Goal: Task Accomplishment & Management: Manage account settings

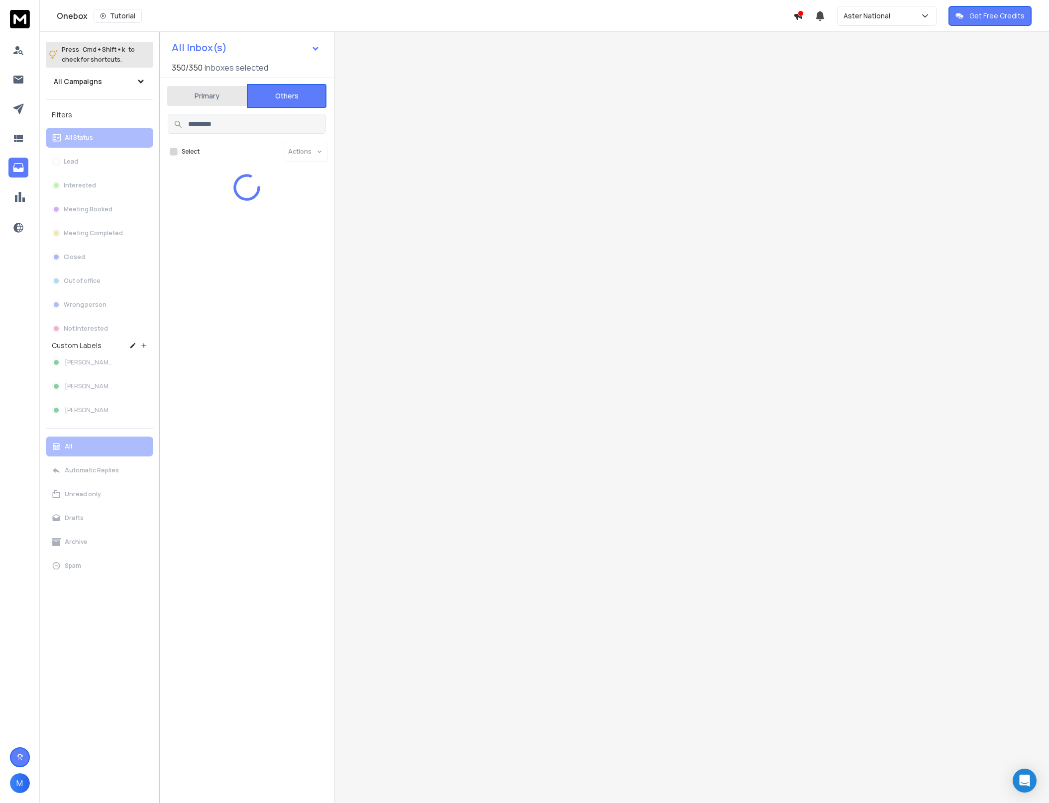
click at [308, 106] on button "Others" at bounding box center [287, 96] width 80 height 24
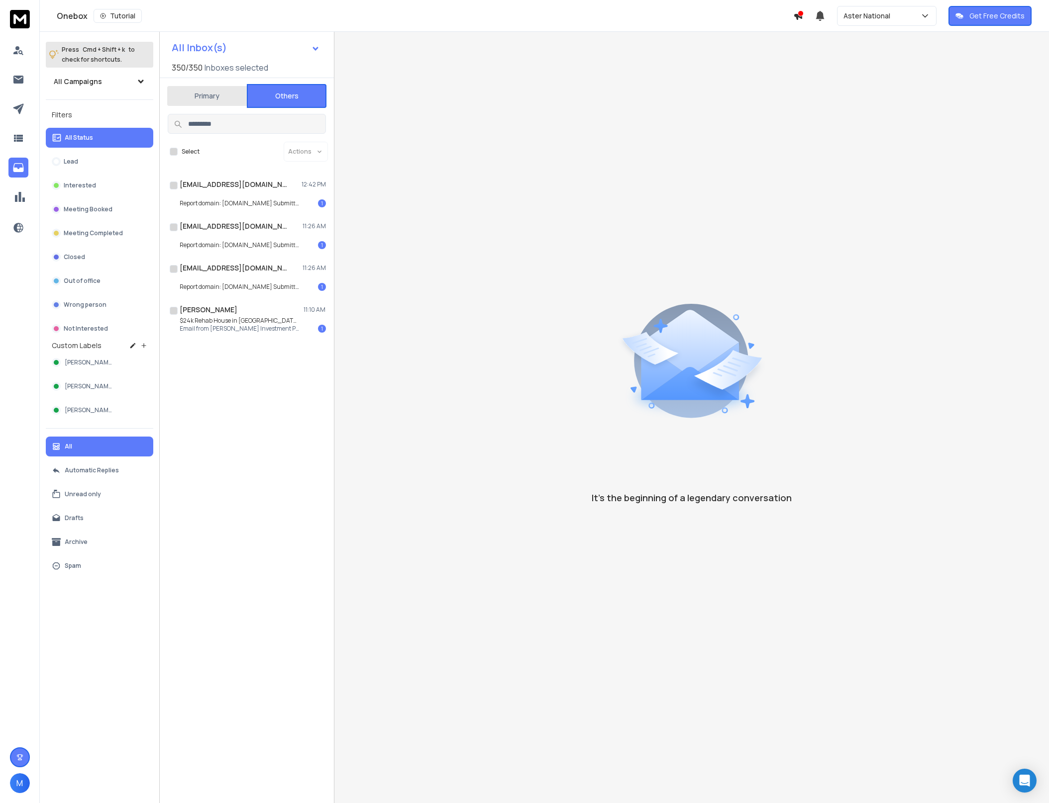
click at [247, 107] on button "Primary" at bounding box center [207, 96] width 80 height 22
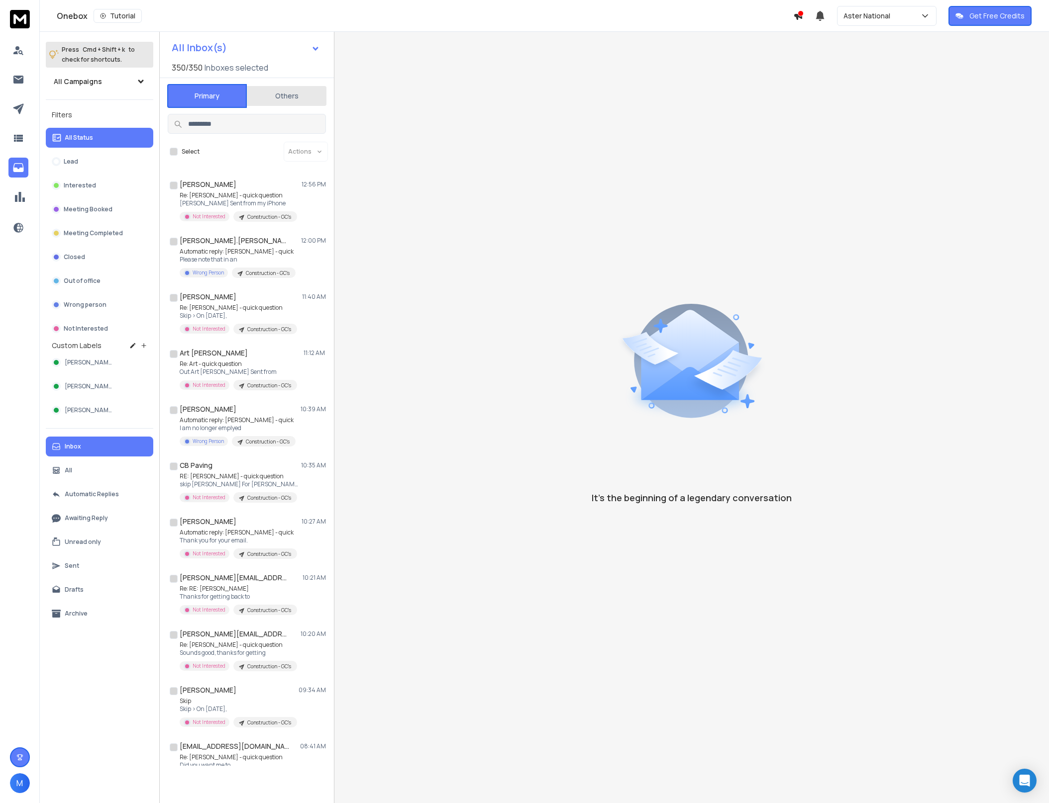
click at [326, 107] on button "Others" at bounding box center [287, 96] width 80 height 22
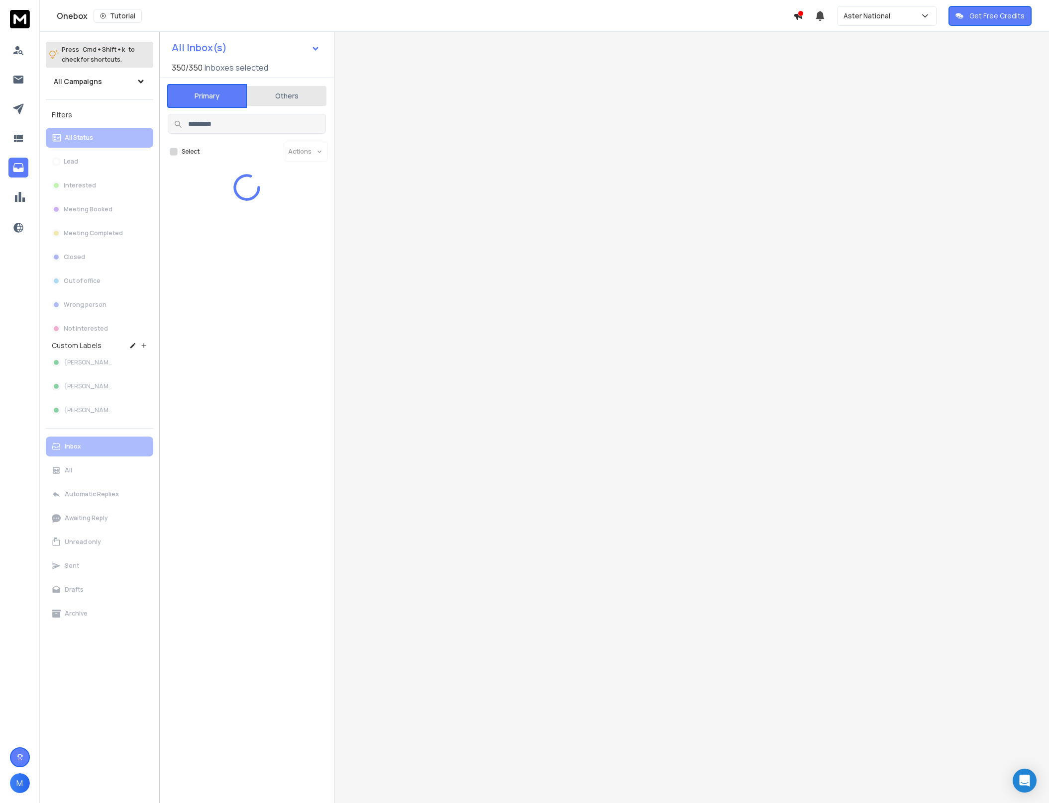
click at [239, 108] on button "Primary" at bounding box center [207, 96] width 80 height 24
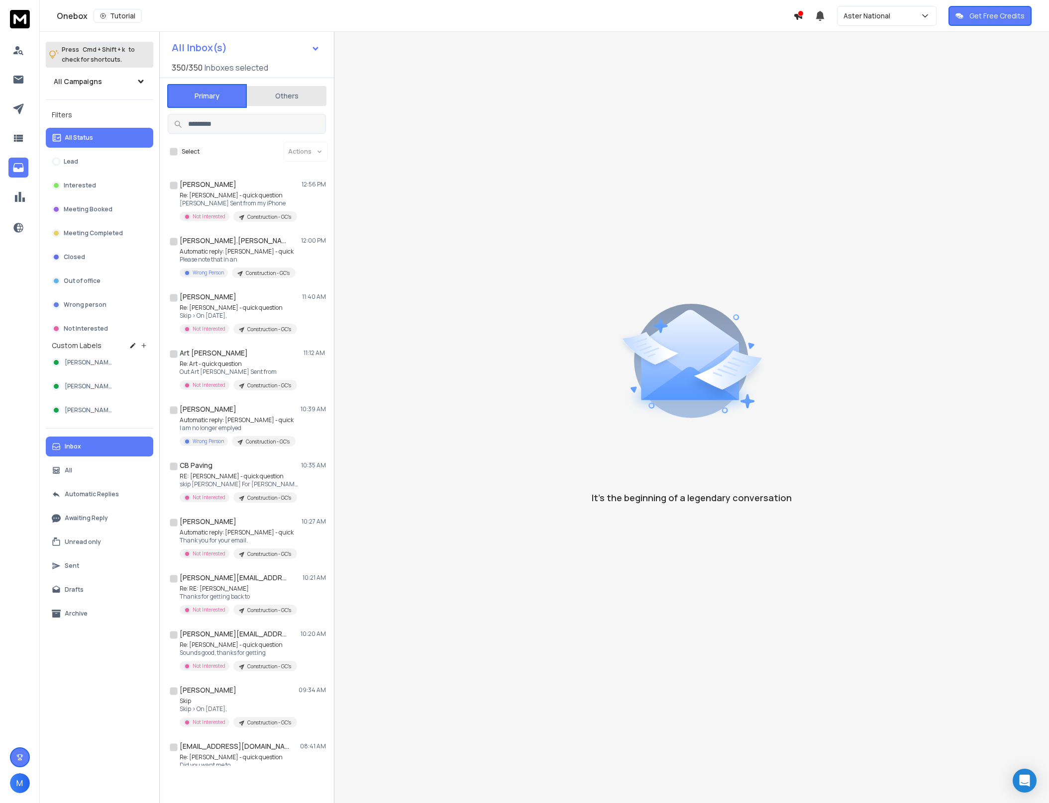
click at [308, 107] on button "Others" at bounding box center [287, 96] width 80 height 22
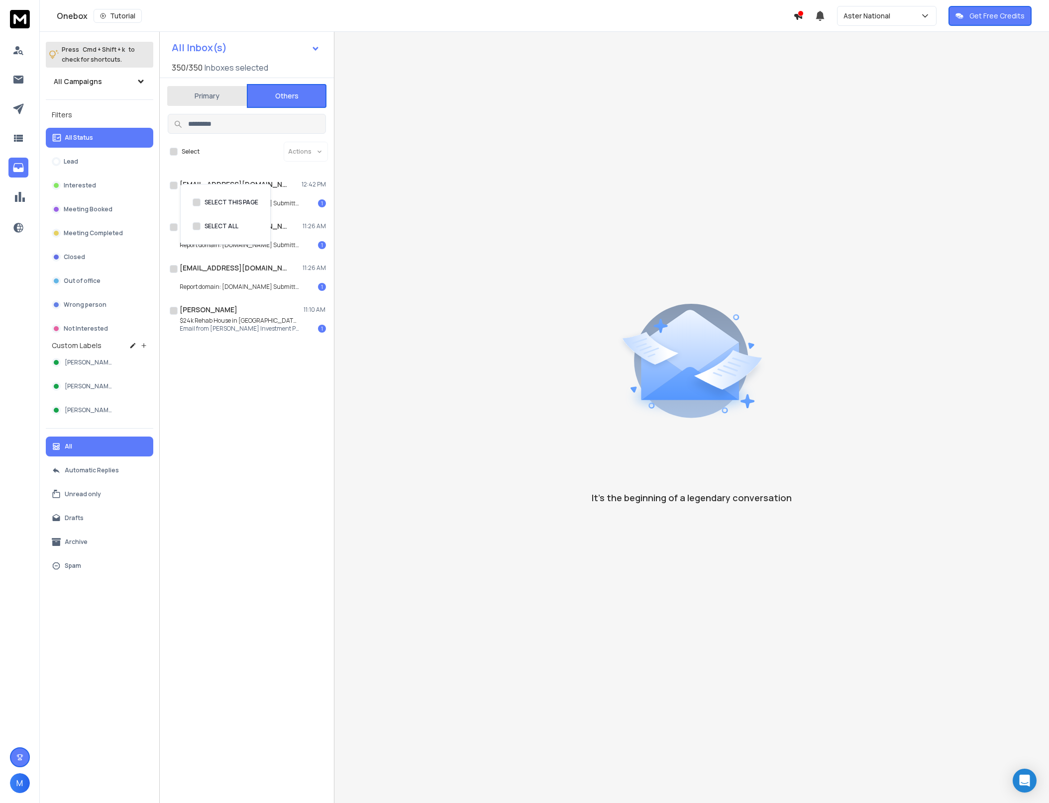
click at [200, 206] on button "SELECT THIS PAGE" at bounding box center [197, 202] width 8 height 8
click at [311, 156] on p "Actions" at bounding box center [299, 152] width 23 height 8
click at [341, 196] on div "Delete email" at bounding box center [326, 199] width 55 height 10
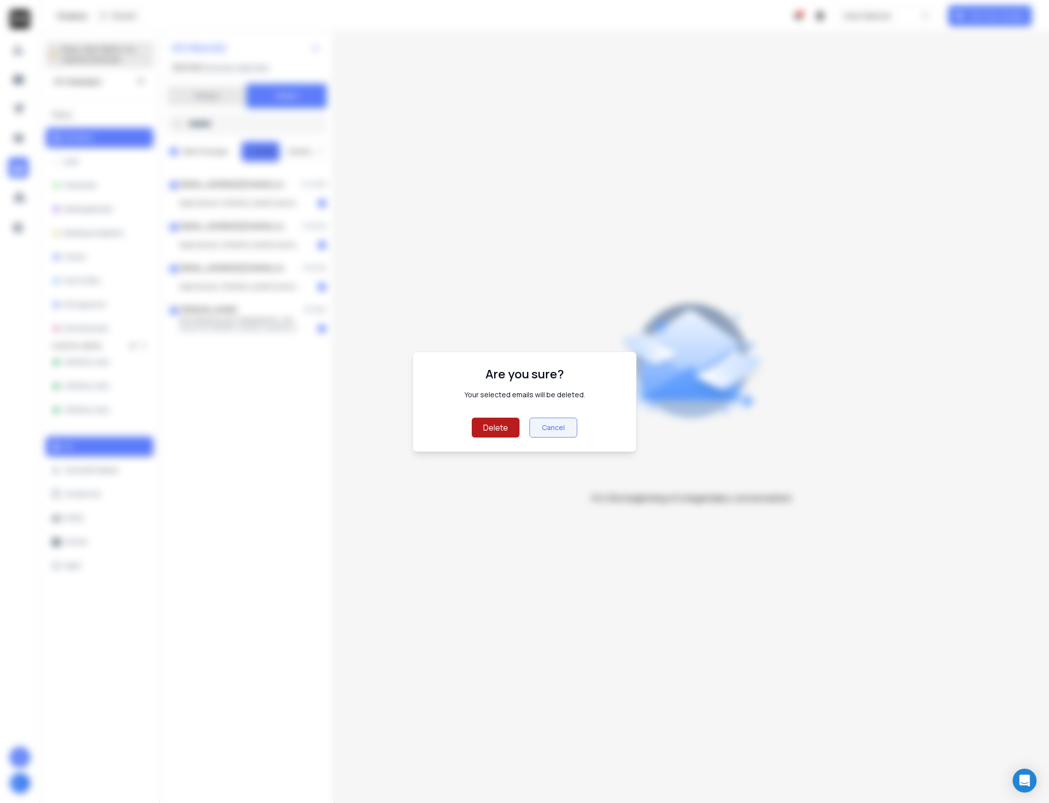
click at [484, 428] on button "Delete" at bounding box center [496, 428] width 48 height 20
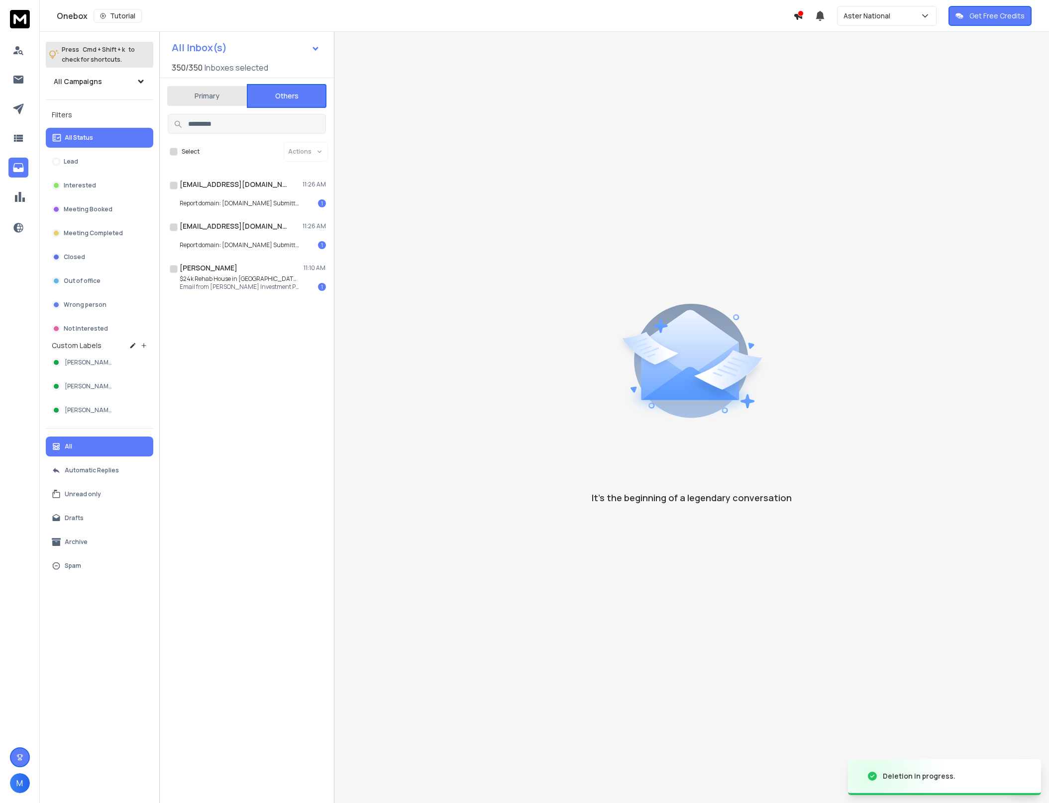
click at [226, 105] on button "Primary" at bounding box center [207, 96] width 80 height 22
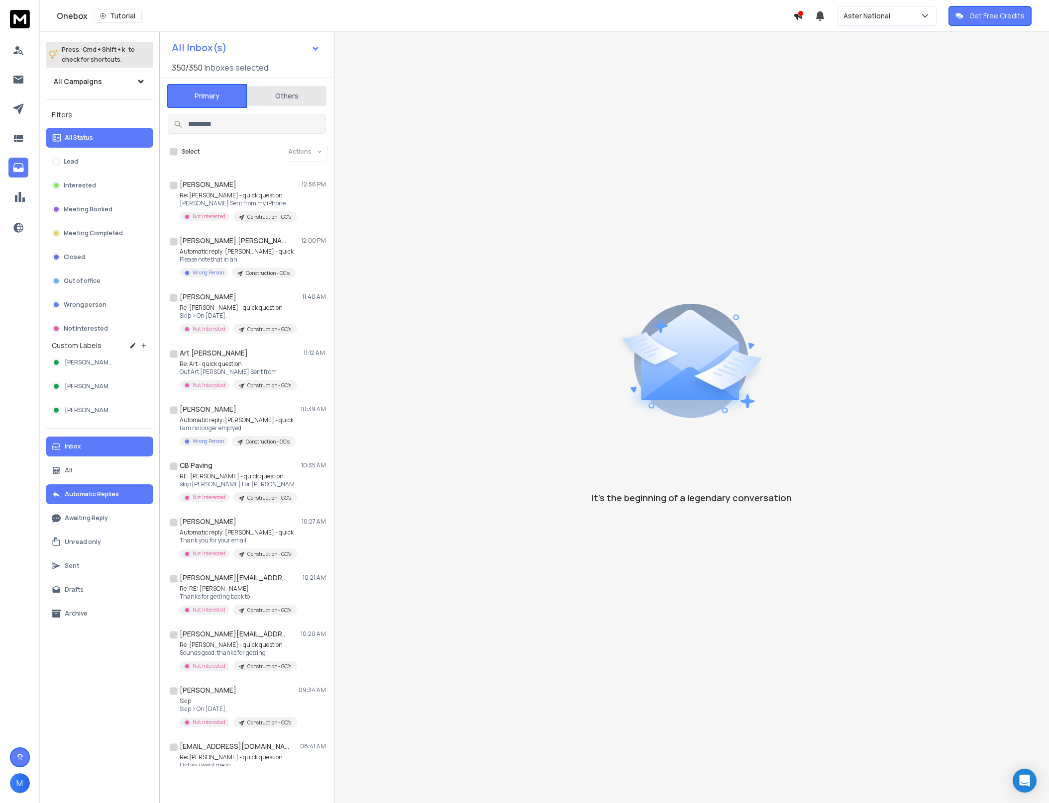
click at [108, 498] on p "Automatic Replies" at bounding box center [92, 494] width 54 height 8
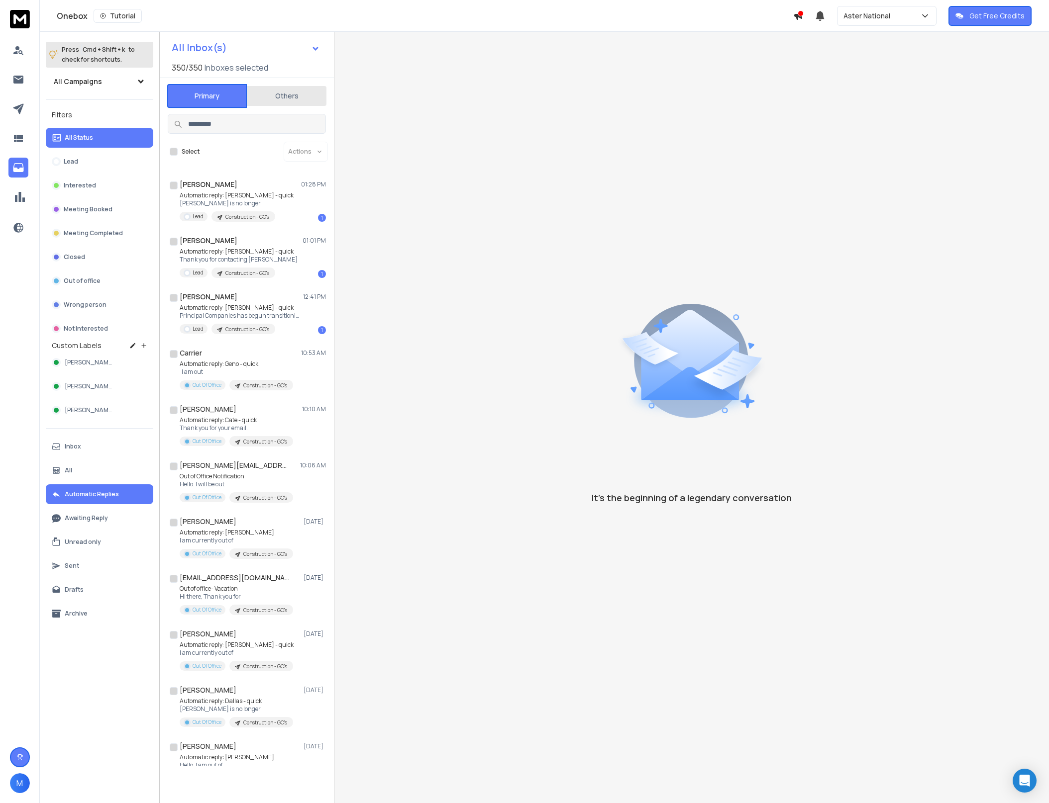
click at [303, 107] on button "Others" at bounding box center [287, 96] width 80 height 22
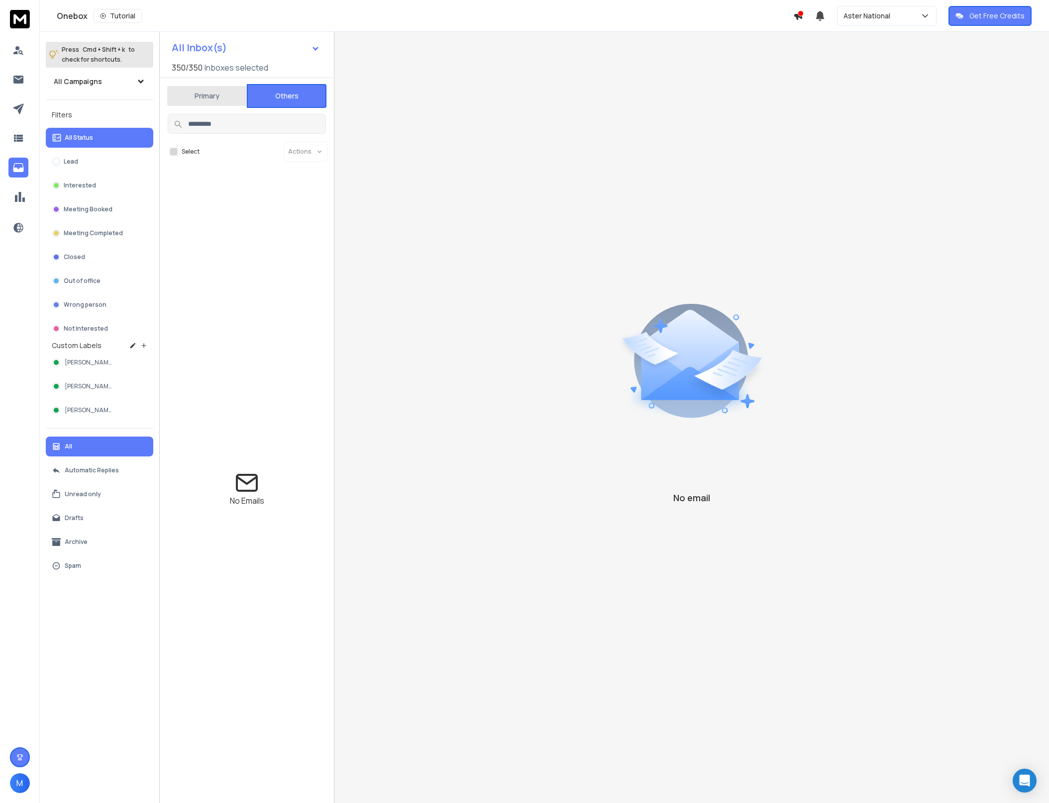
click at [243, 107] on button "Primary" at bounding box center [207, 96] width 80 height 22
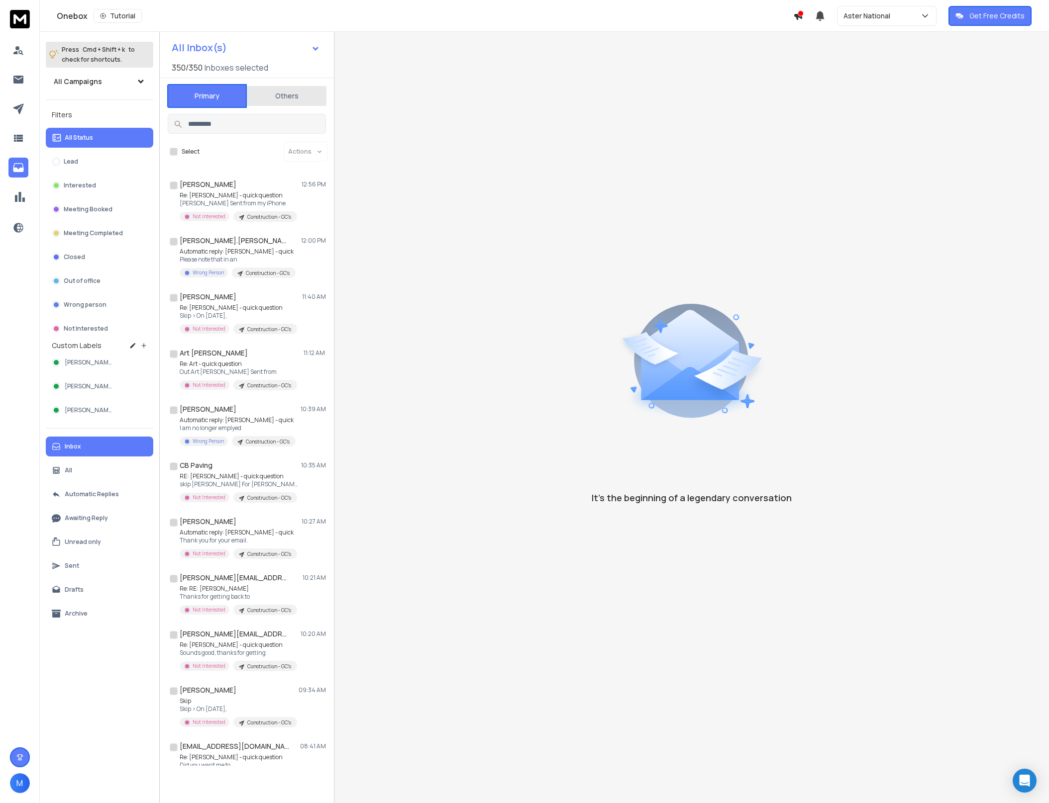
click at [306, 107] on button "Others" at bounding box center [287, 96] width 80 height 22
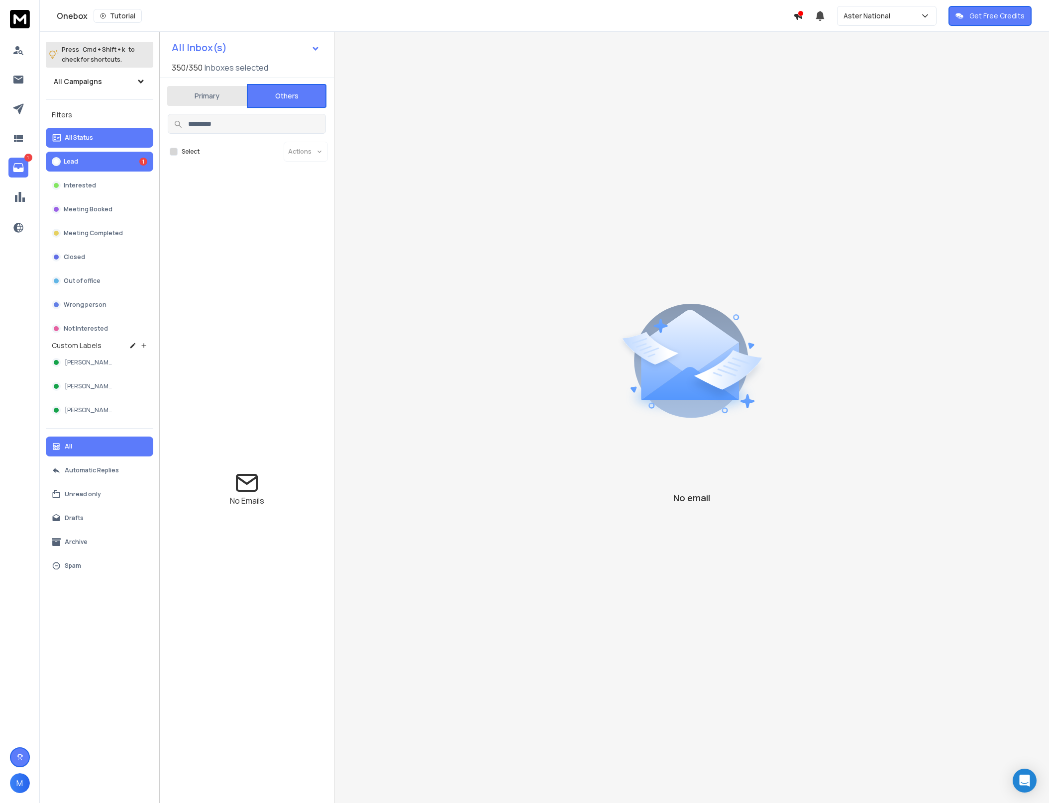
click at [102, 172] on button "Lead 1" at bounding box center [99, 162] width 107 height 20
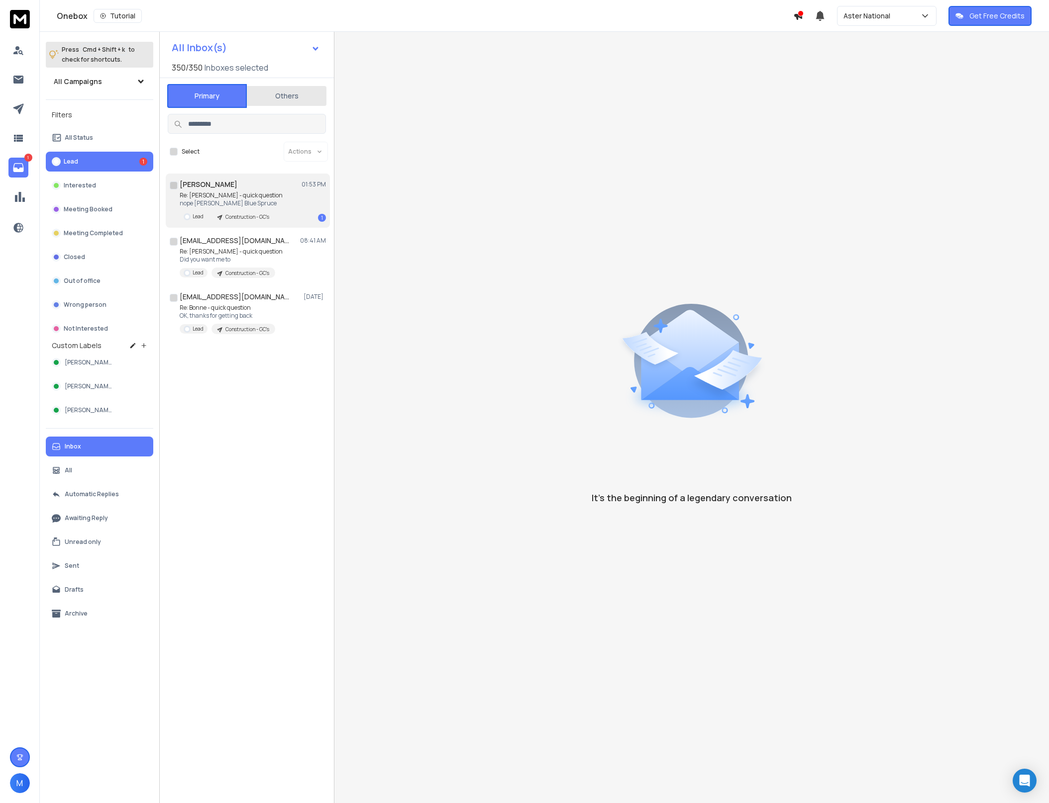
click at [326, 214] on div "[PERSON_NAME] 01:53 PM Re: [PERSON_NAME] - quick question nope [PERSON_NAME] Bl…" at bounding box center [253, 201] width 146 height 42
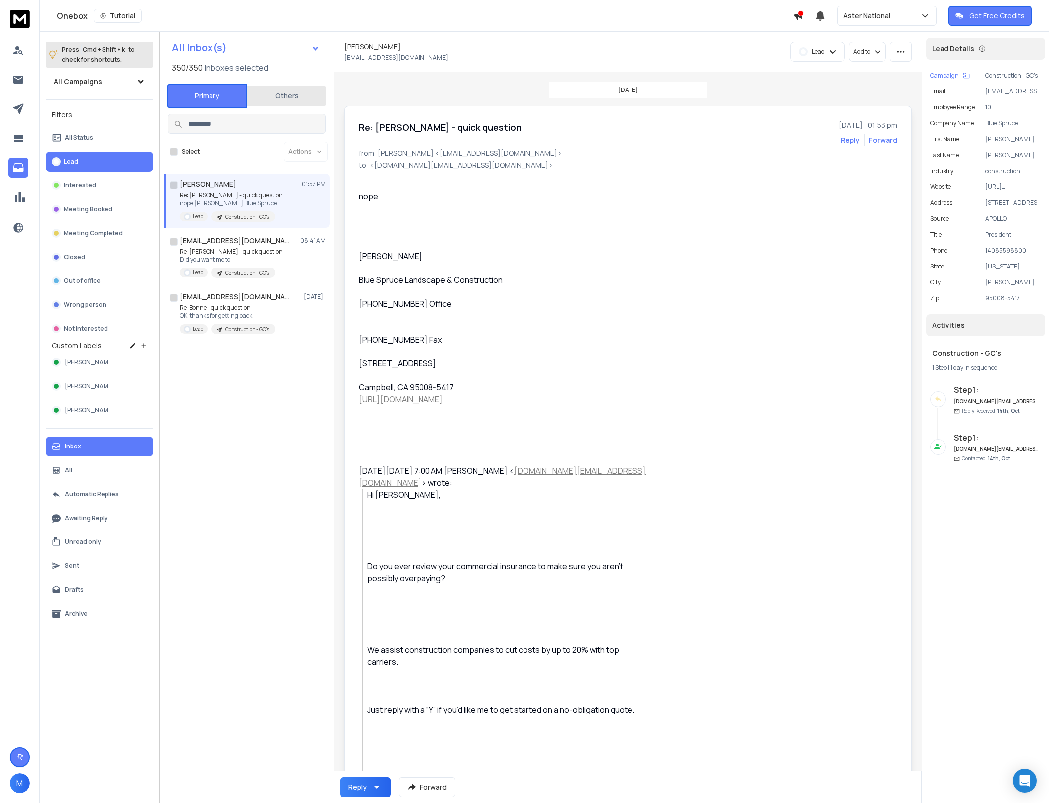
click at [811, 55] on p "Lead" at bounding box center [817, 52] width 13 height 8
click at [789, 198] on p "Not Interested" at bounding box center [798, 194] width 50 height 10
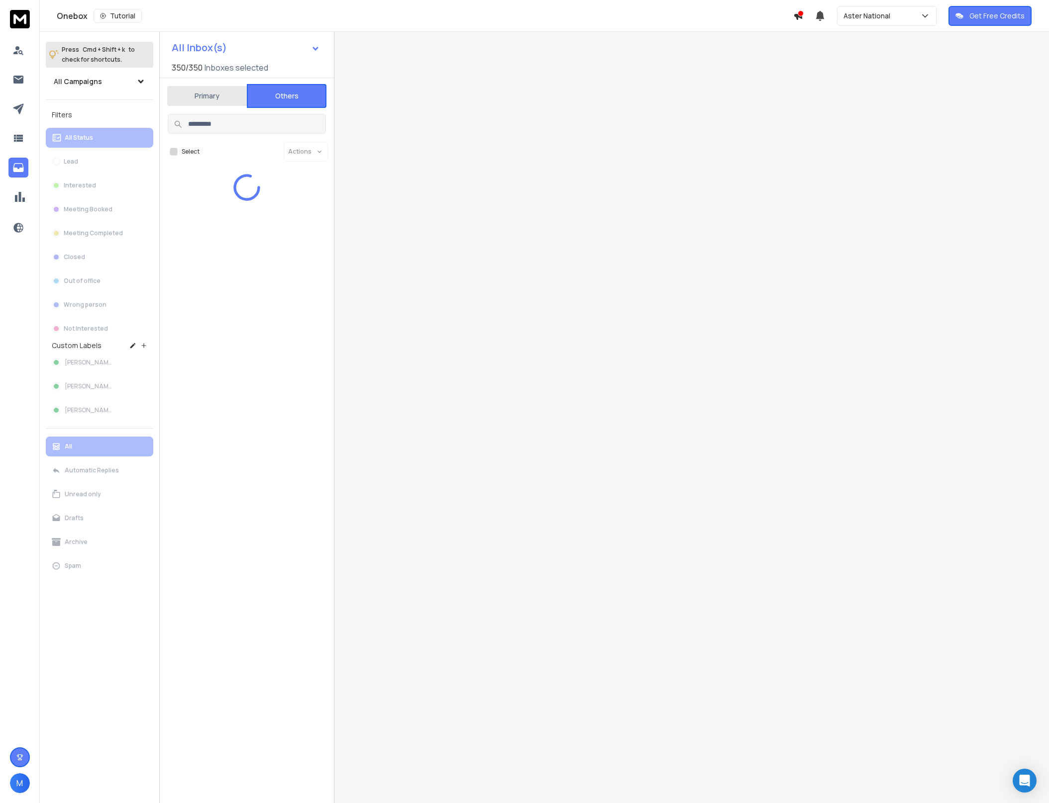
click at [321, 108] on button "Others" at bounding box center [287, 96] width 80 height 24
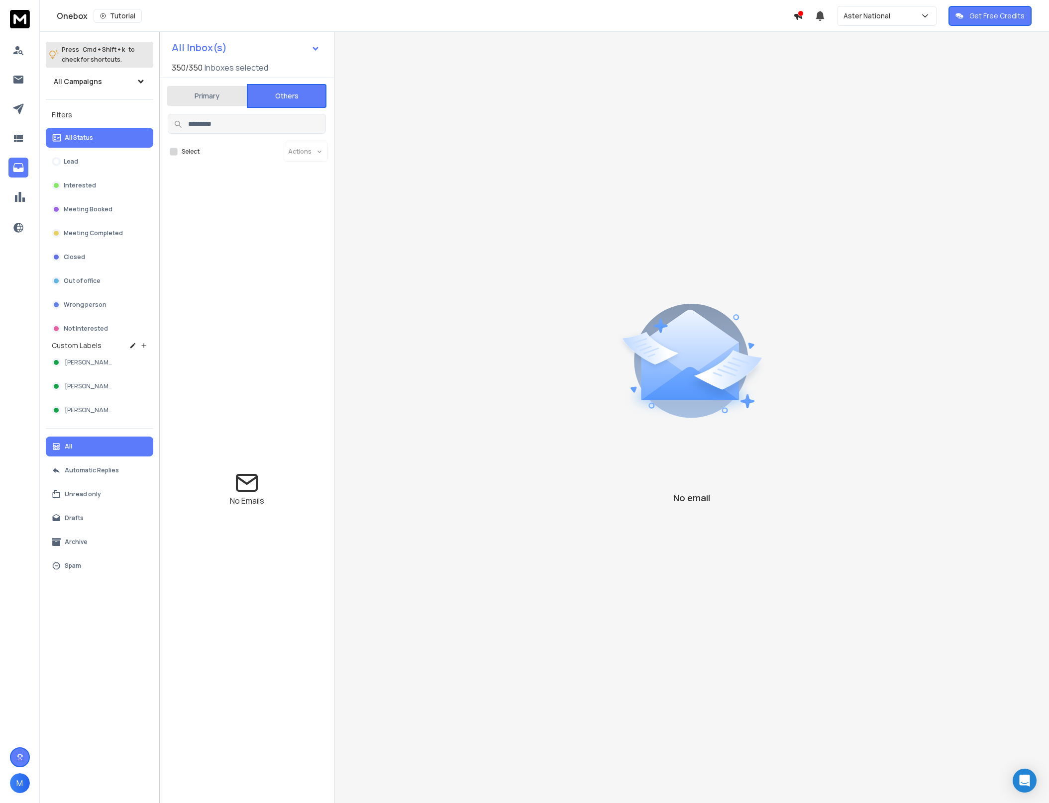
click at [247, 107] on button "Primary" at bounding box center [207, 96] width 80 height 22
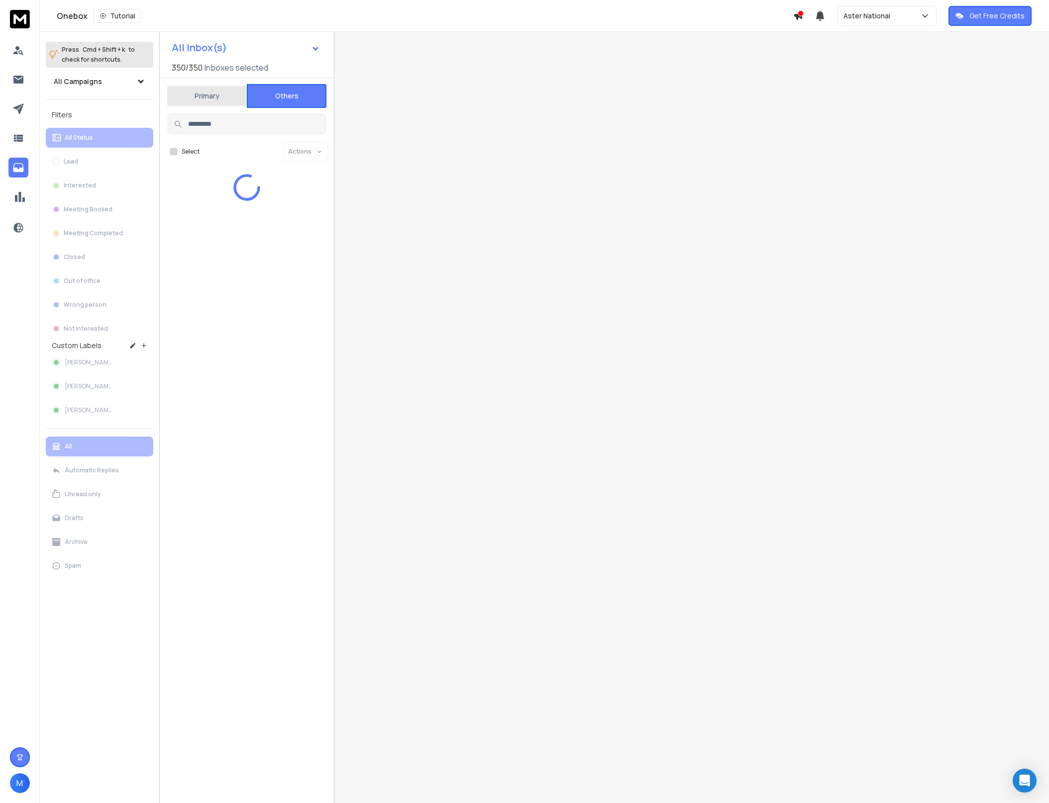
click at [326, 108] on button "Others" at bounding box center [287, 96] width 80 height 24
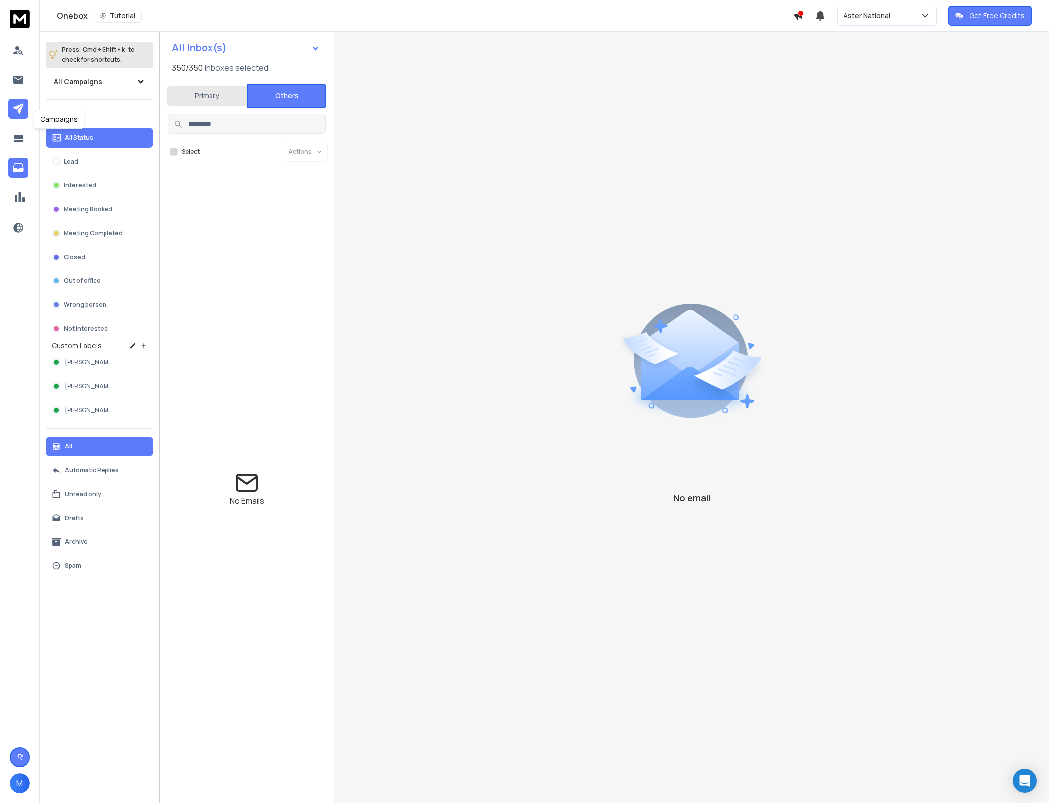
click at [16, 115] on icon at bounding box center [18, 109] width 12 height 12
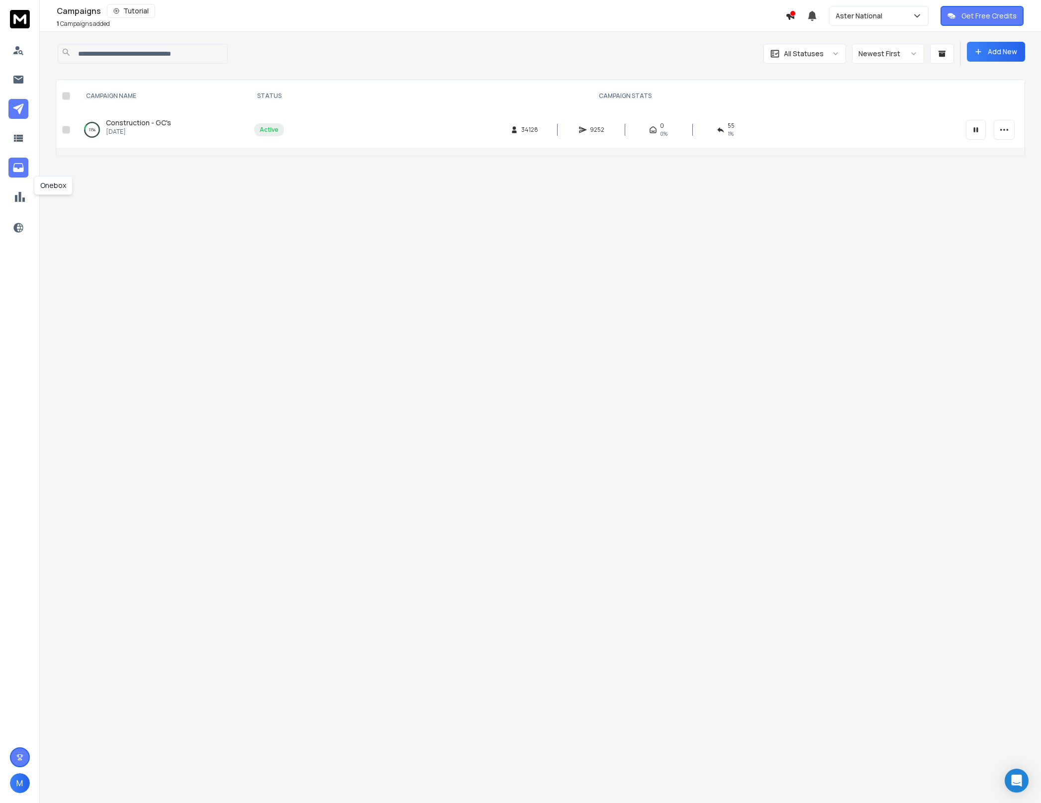
click at [21, 172] on icon at bounding box center [18, 167] width 10 height 9
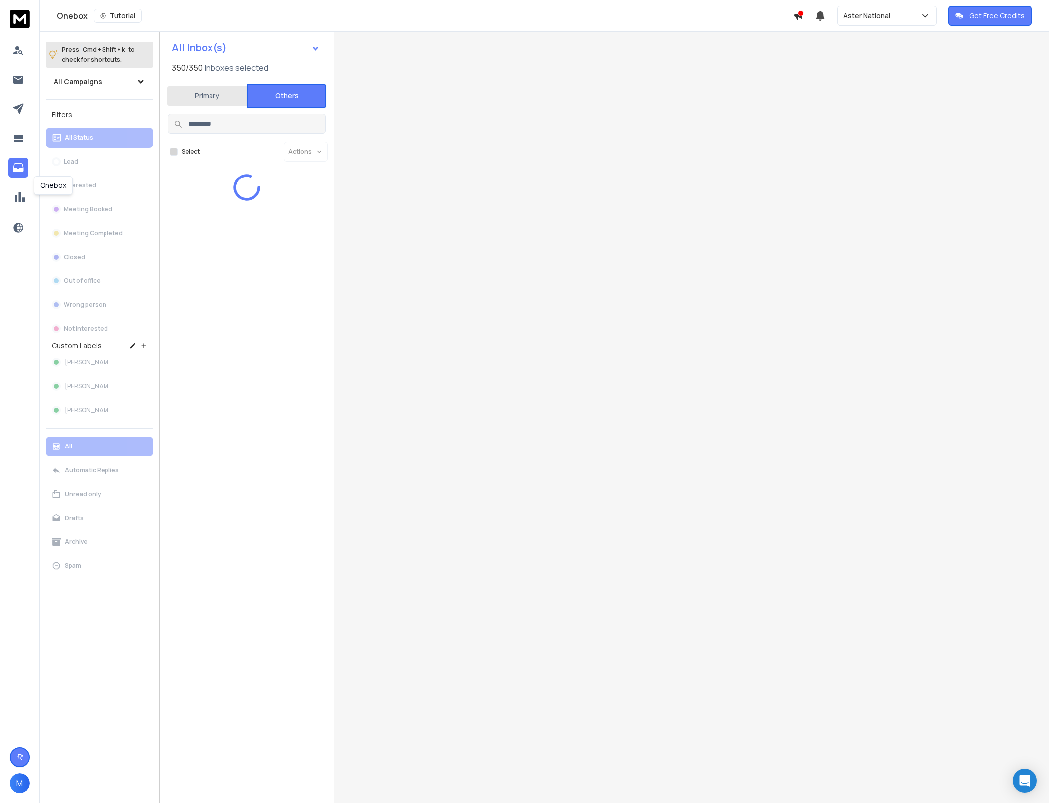
click at [295, 100] on button "Others" at bounding box center [287, 96] width 80 height 24
